Goal: Check status: Check status

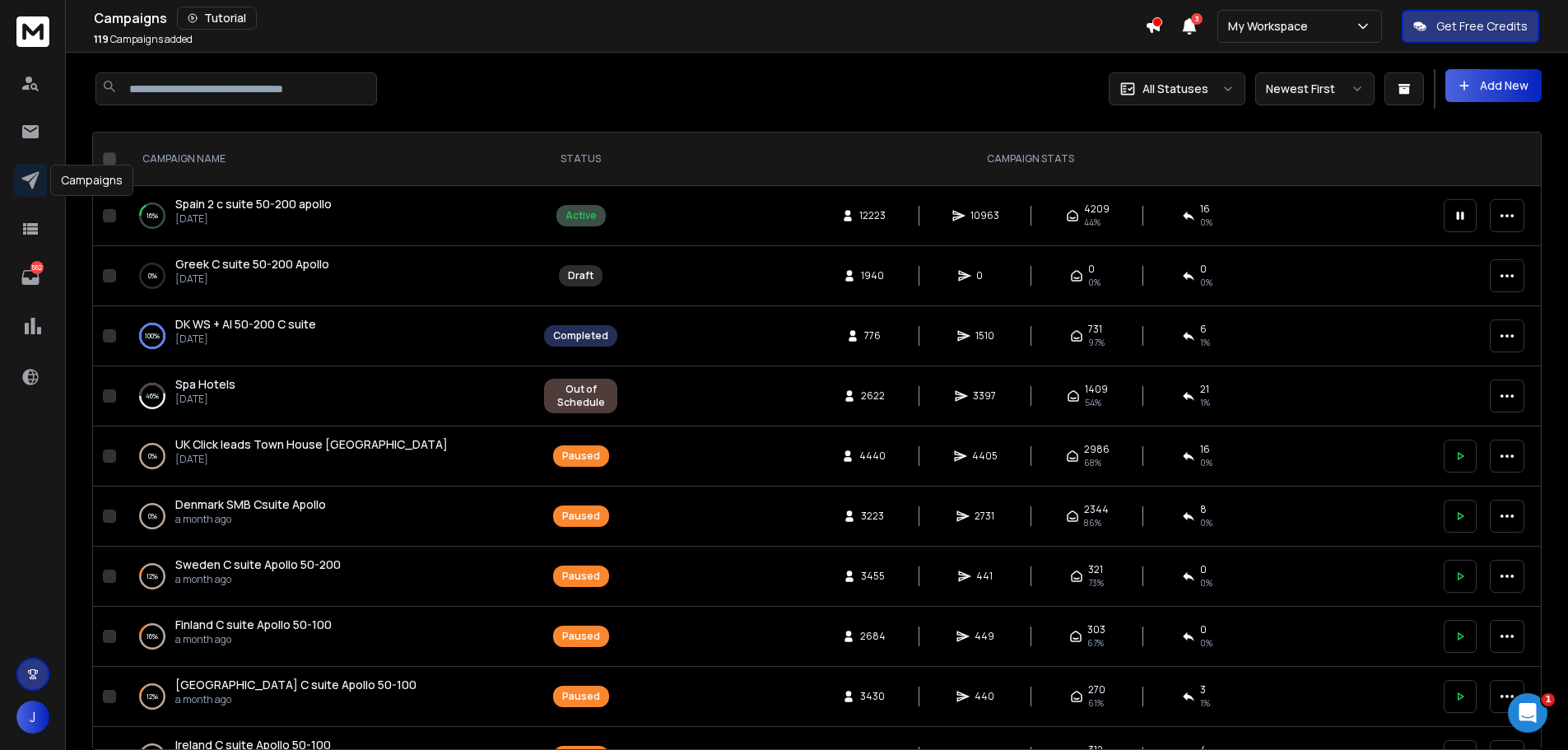
click at [314, 200] on span "Spain 2 c suite 50-200 apollo" at bounding box center [253, 204] width 156 height 16
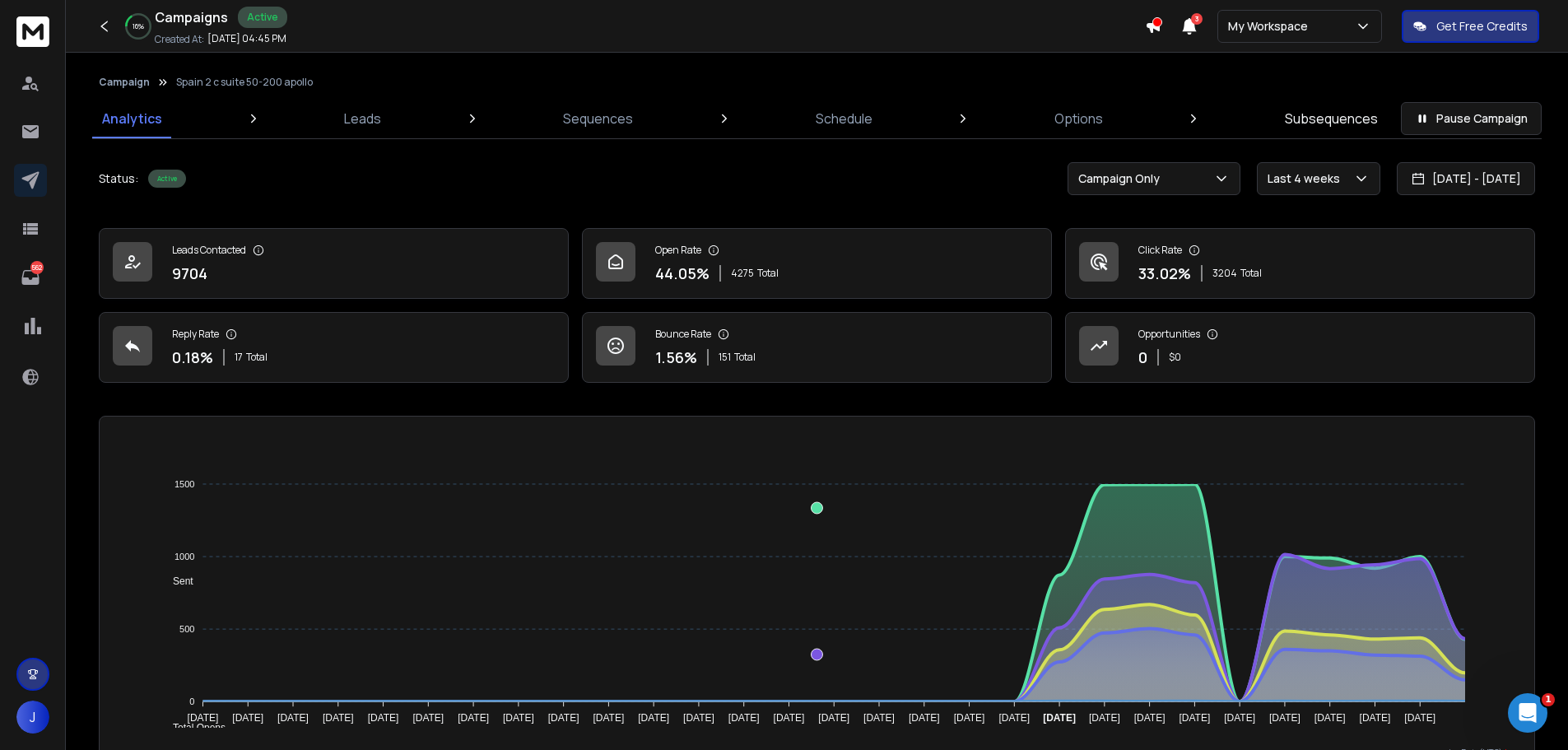
click at [1316, 117] on p "Subsequences" at bounding box center [1332, 119] width 93 height 20
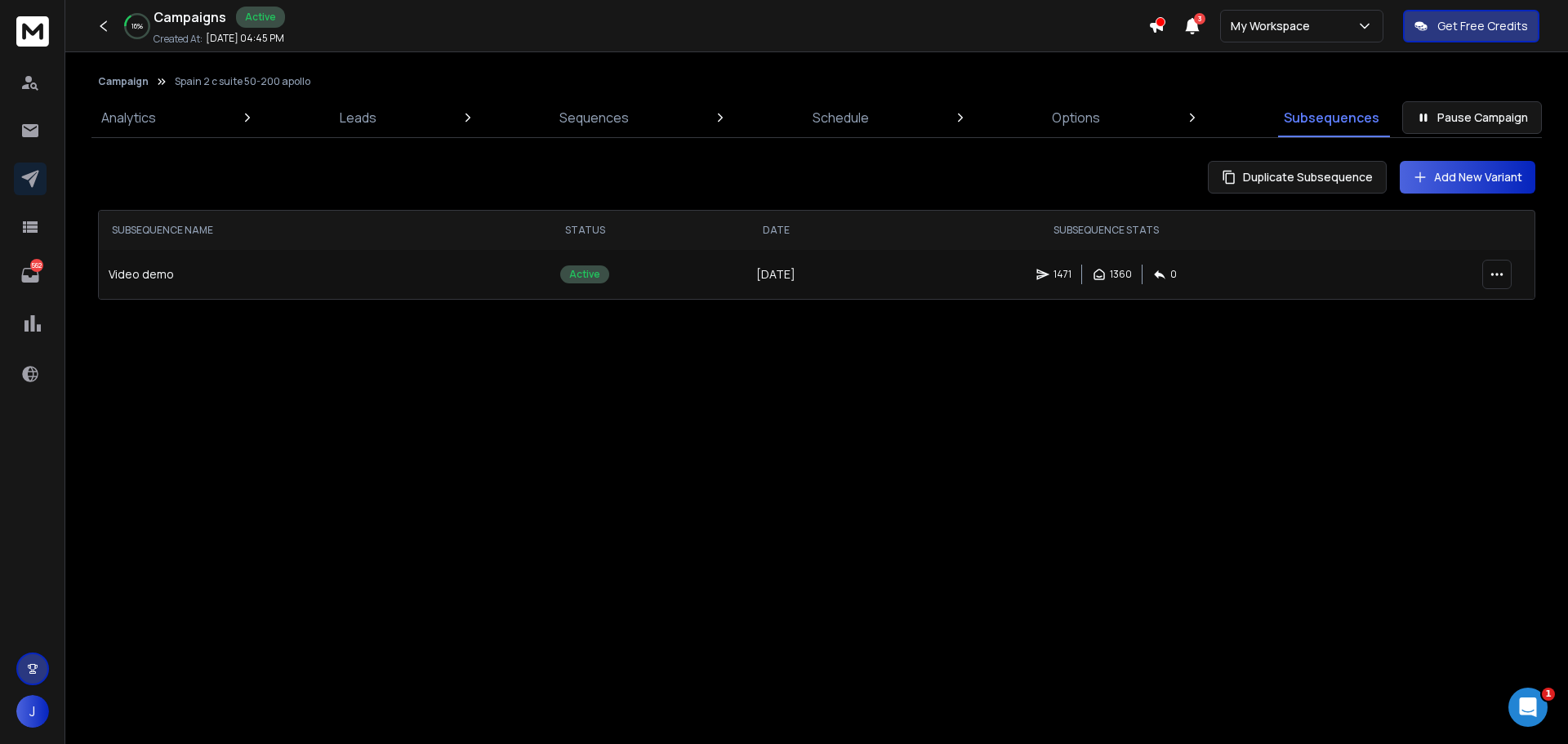
click at [131, 269] on td "Video demo" at bounding box center [290, 274] width 383 height 49
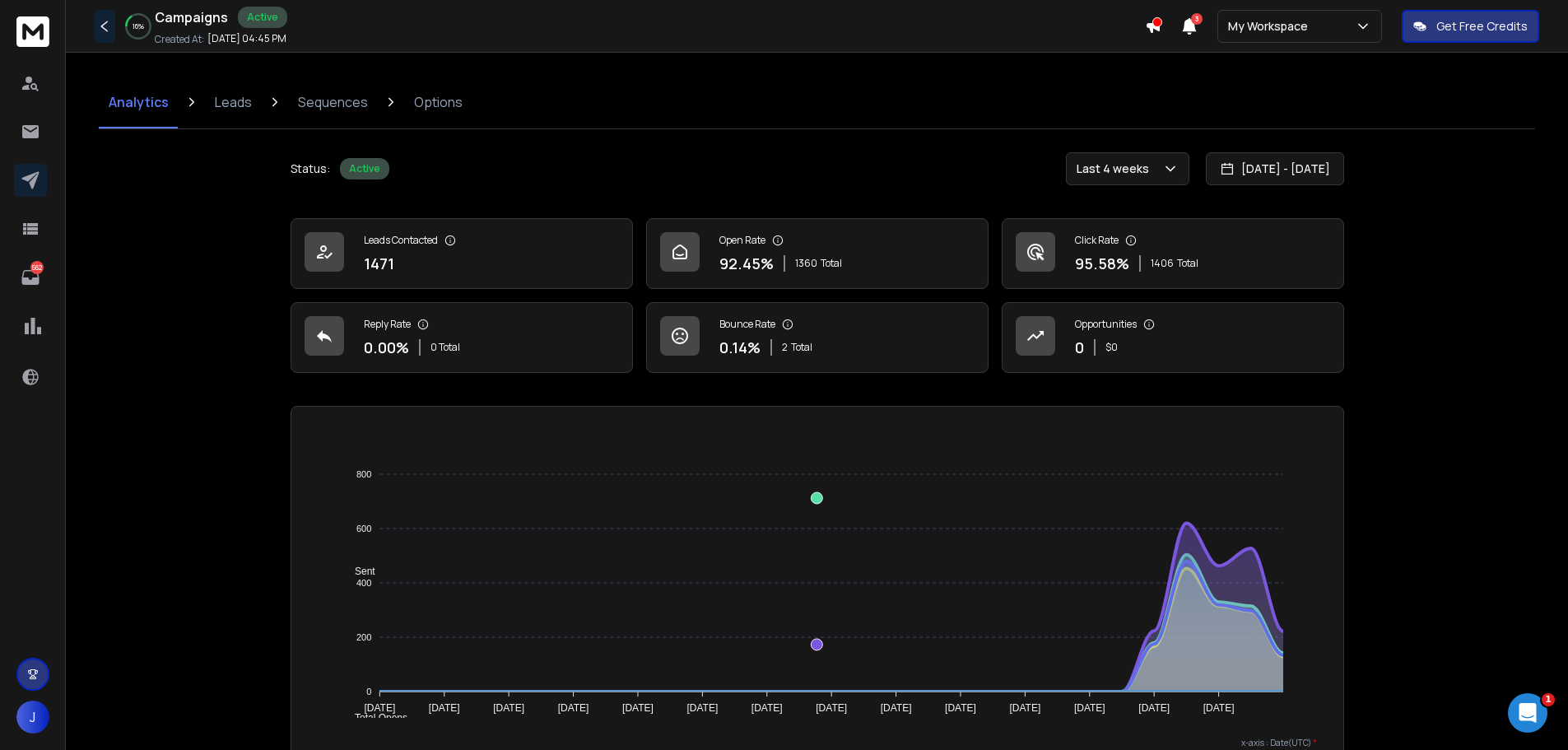
click at [100, 23] on icon at bounding box center [104, 26] width 15 height 15
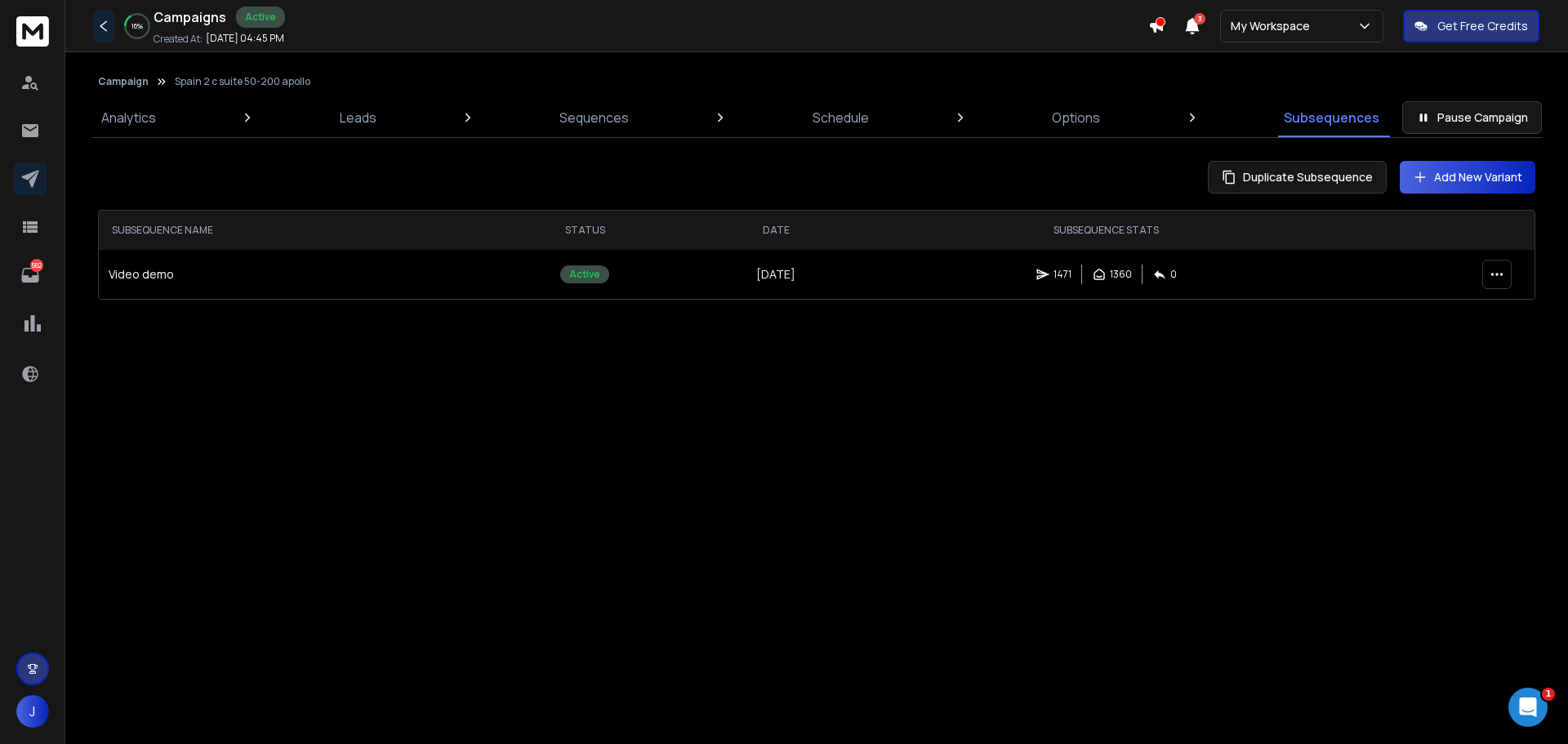
click at [99, 23] on icon at bounding box center [104, 26] width 15 height 15
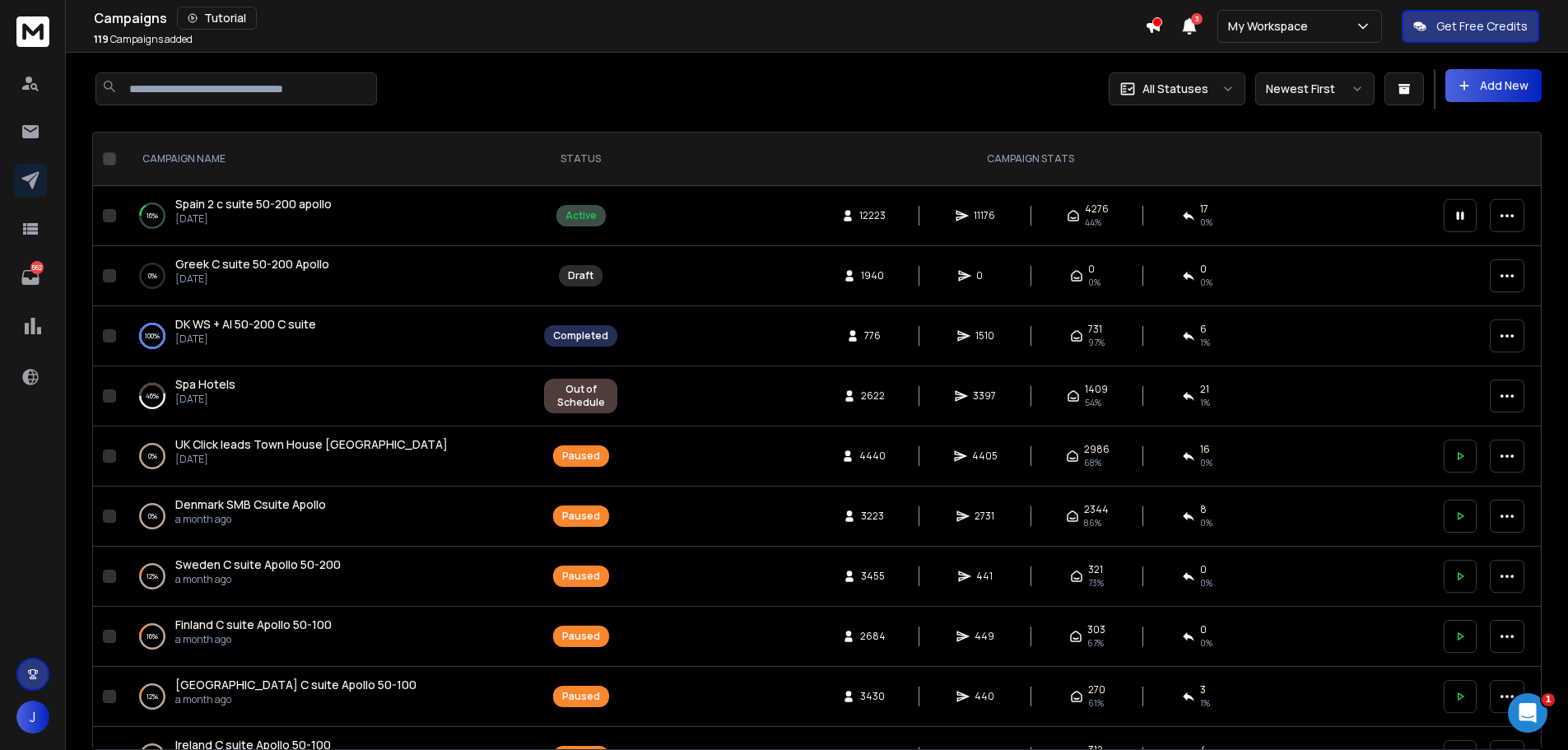
click at [286, 205] on span "Spain 2 c suite 50-200 apollo" at bounding box center [253, 204] width 156 height 16
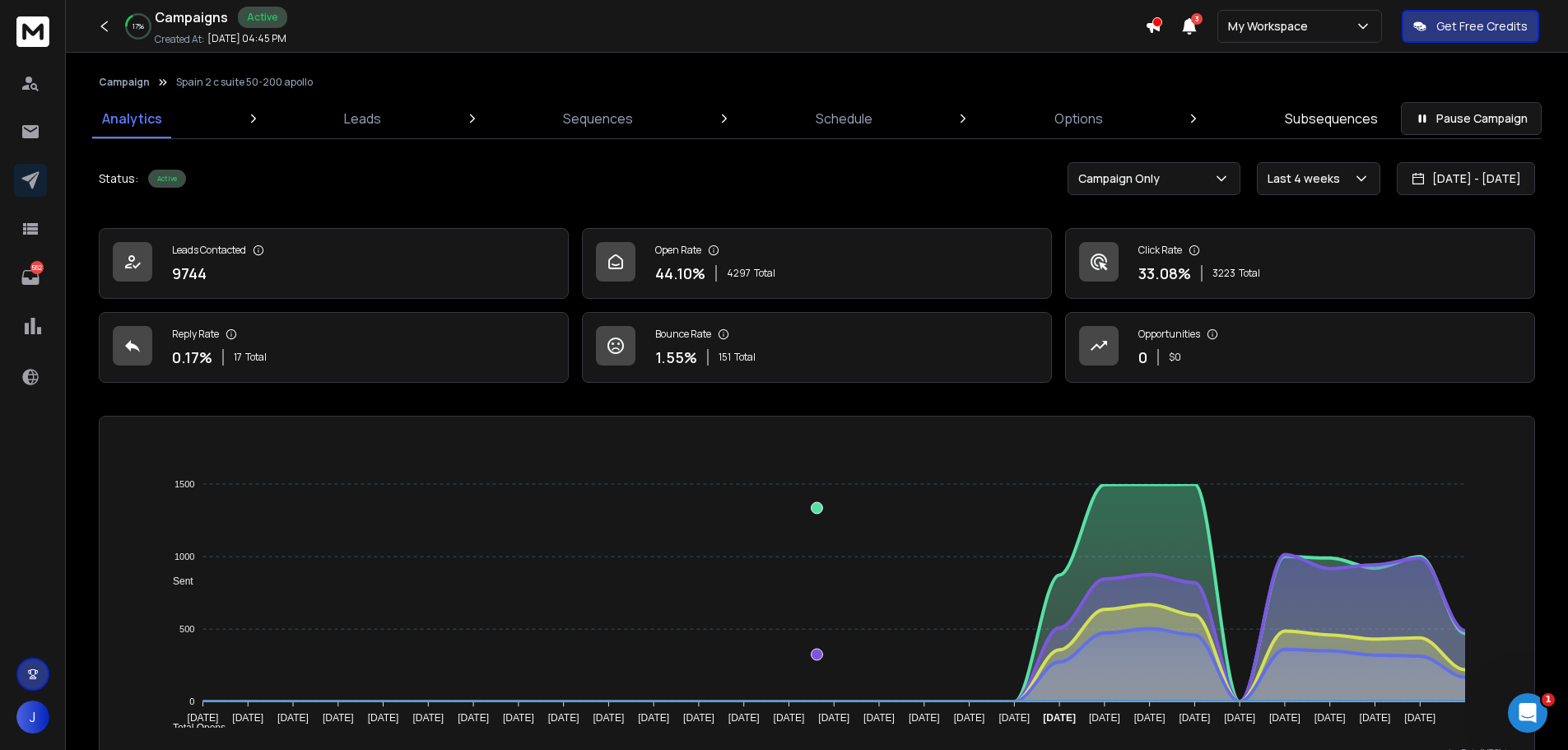
click at [1360, 121] on p "Subsequences" at bounding box center [1332, 119] width 93 height 20
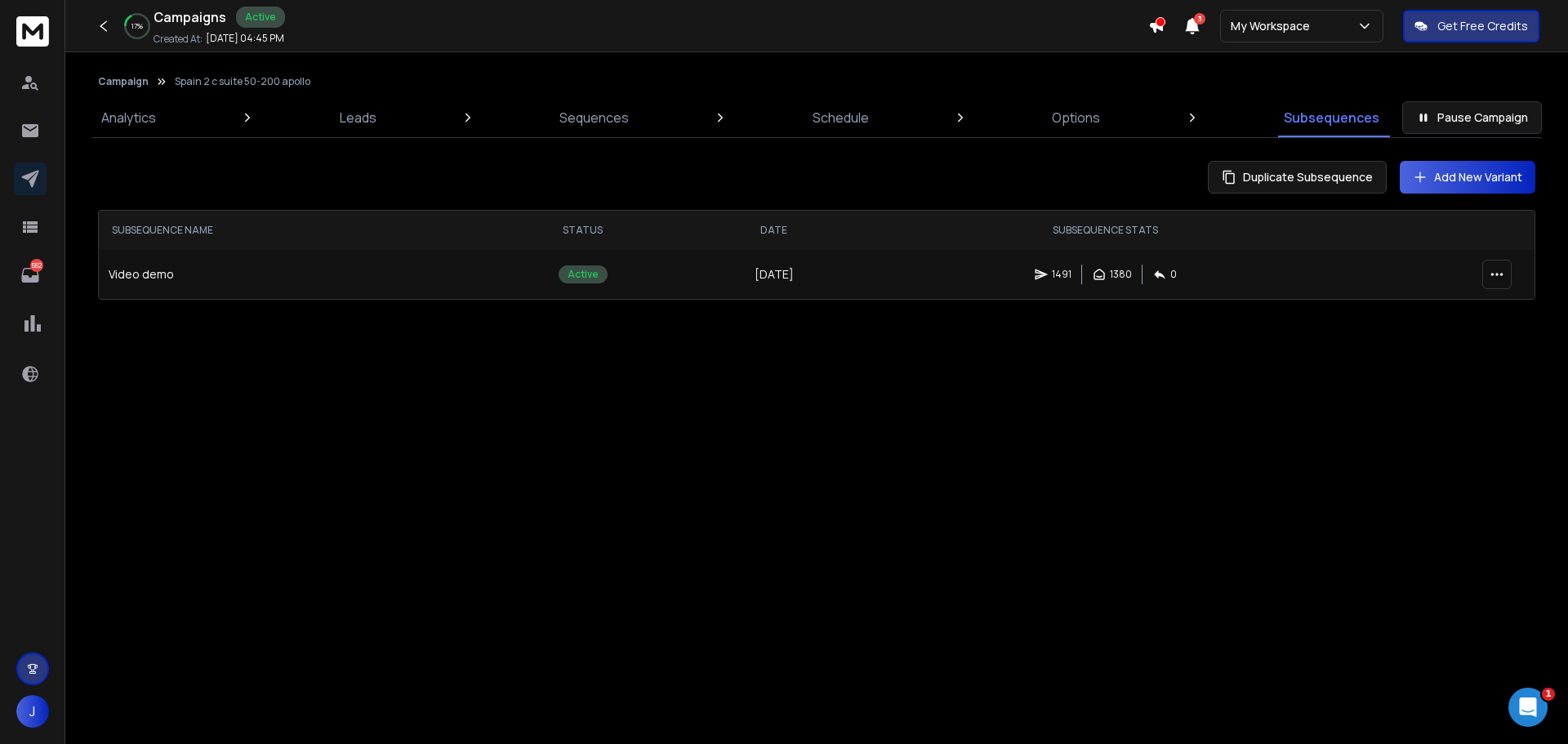
click at [151, 275] on td "Video demo" at bounding box center [290, 274] width 382 height 49
